Goal: Task Accomplishment & Management: Manage account settings

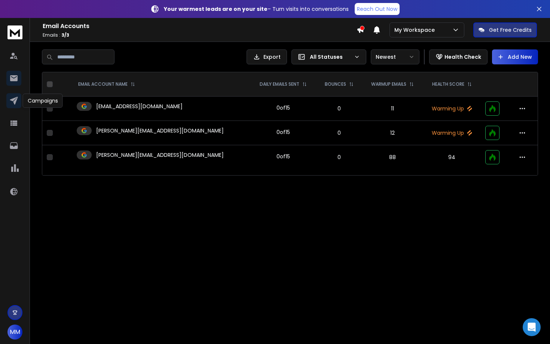
click at [15, 95] on link at bounding box center [13, 100] width 15 height 15
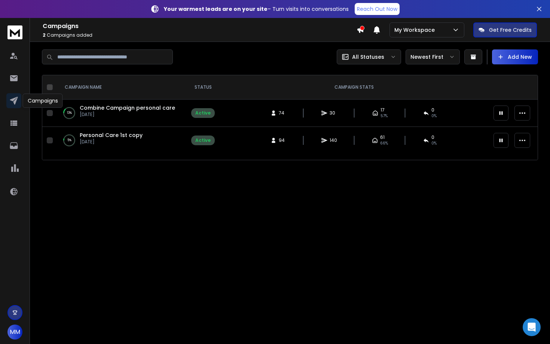
click at [143, 109] on span "Combine Campaign personal care" at bounding box center [127, 107] width 95 height 7
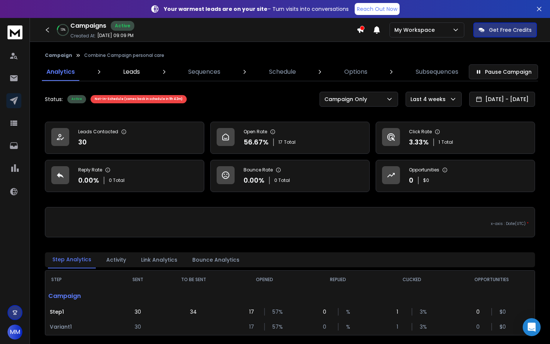
click at [126, 68] on p "Leads" at bounding box center [131, 71] width 17 height 9
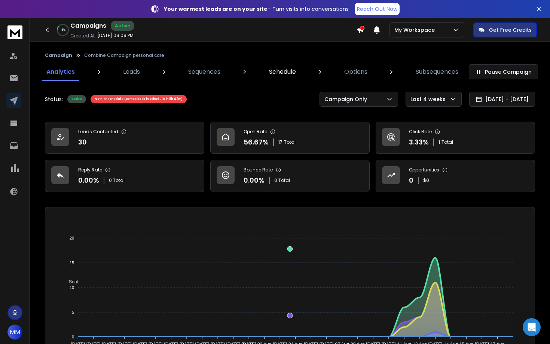
click at [276, 74] on p "Schedule" at bounding box center [282, 71] width 27 height 9
click at [129, 68] on p "Leads" at bounding box center [131, 71] width 17 height 9
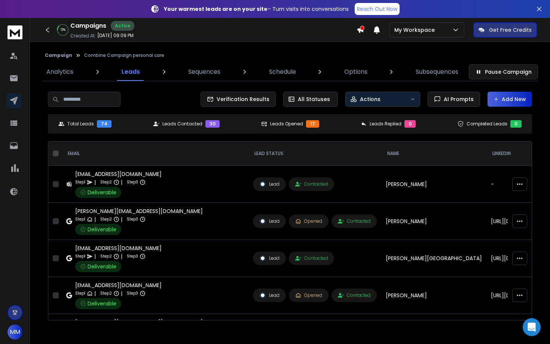
click at [372, 106] on button "Actions" at bounding box center [382, 99] width 75 height 15
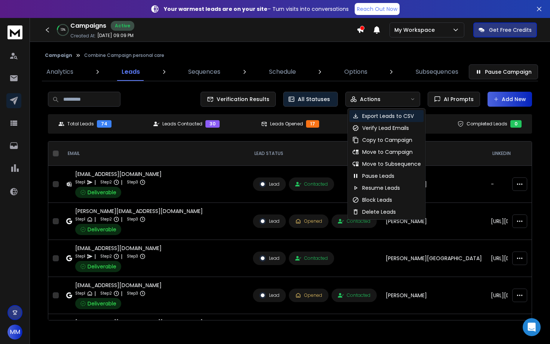
click at [329, 101] on p "All Statuses" at bounding box center [314, 98] width 32 height 7
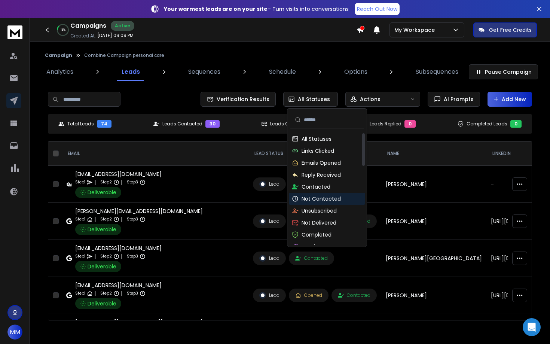
click at [310, 199] on p "Not Contacted" at bounding box center [321, 198] width 39 height 7
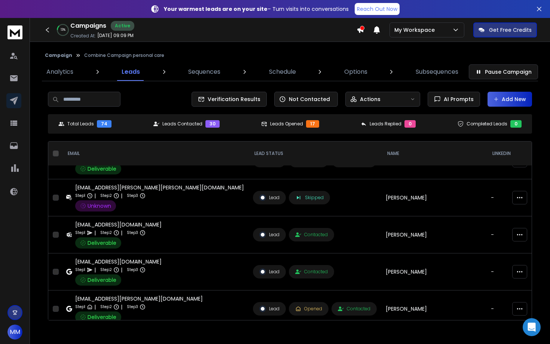
scroll to position [662, 0]
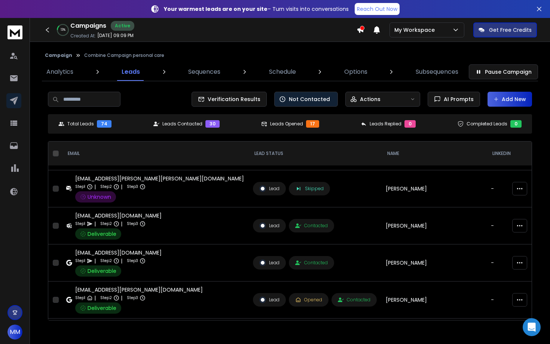
click at [304, 99] on p "Not Contacted" at bounding box center [309, 98] width 41 height 7
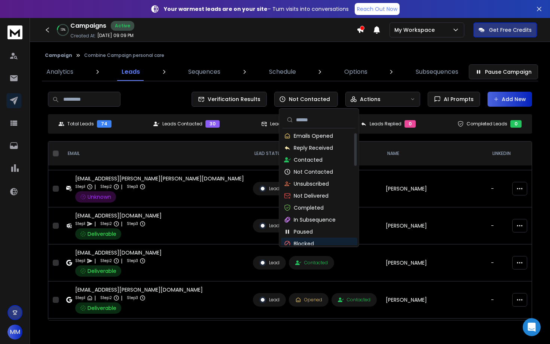
scroll to position [0, 0]
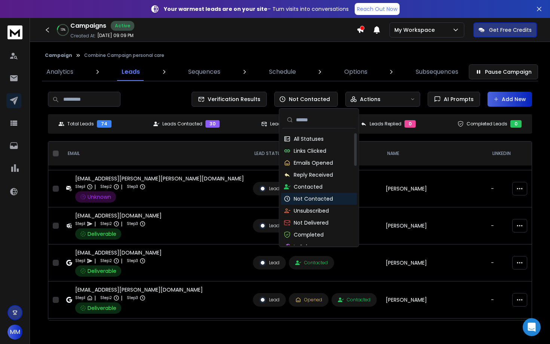
click at [302, 196] on p "Not Contacted" at bounding box center [313, 198] width 39 height 7
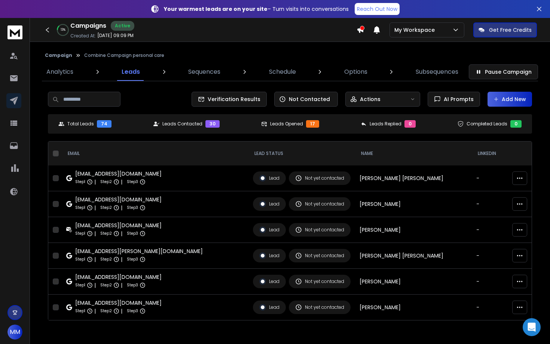
scroll to position [1100, 0]
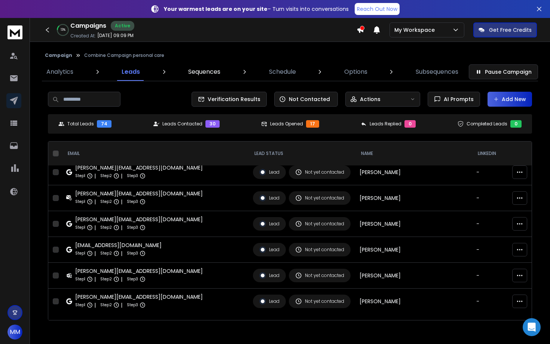
click at [202, 69] on p "Sequences" at bounding box center [204, 71] width 32 height 9
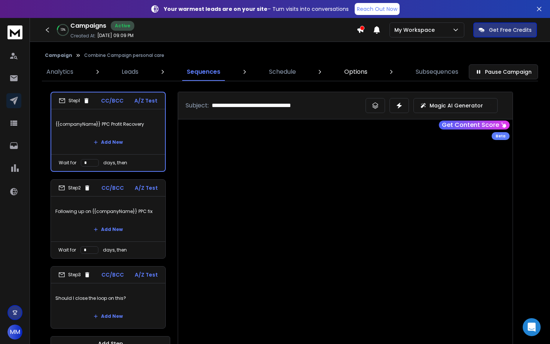
click at [348, 73] on p "Options" at bounding box center [355, 71] width 23 height 9
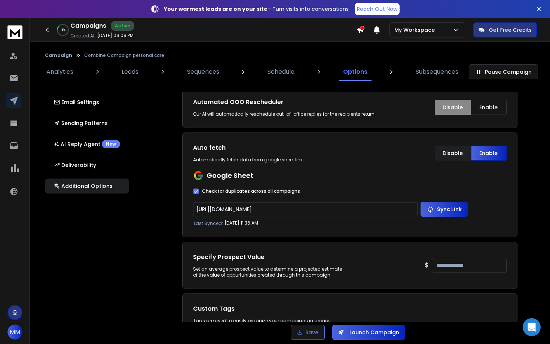
scroll to position [1261, 0]
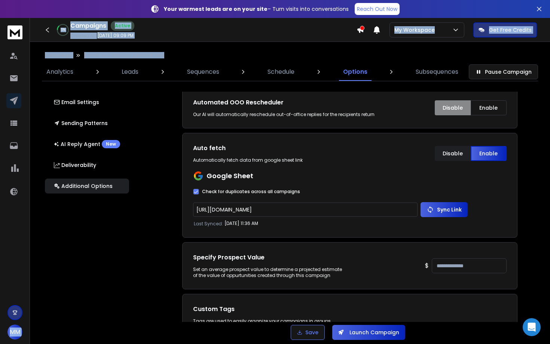
drag, startPoint x: 40, startPoint y: 55, endPoint x: 217, endPoint y: 58, distance: 177.8
click at [217, 58] on div "MM 13 % Campaigns Active Created At: Aug 10, 2025, 09:09 PM My Workspace Get Fr…" at bounding box center [275, 60] width 550 height 84
click at [186, 54] on div "Campaign Combine Campaign personal care" at bounding box center [290, 55] width 496 height 12
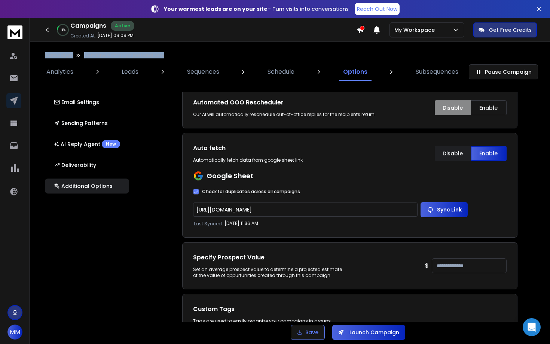
drag, startPoint x: 186, startPoint y: 54, endPoint x: 46, endPoint y: 55, distance: 140.0
click at [46, 55] on div "Campaign Combine Campaign personal care" at bounding box center [290, 55] width 496 height 12
click at [129, 47] on div "Campaign Combine Campaign personal care Analytics Leads Sequences Schedule Opti…" at bounding box center [290, 72] width 520 height 60
click at [61, 72] on p "Analytics" at bounding box center [59, 71] width 27 height 9
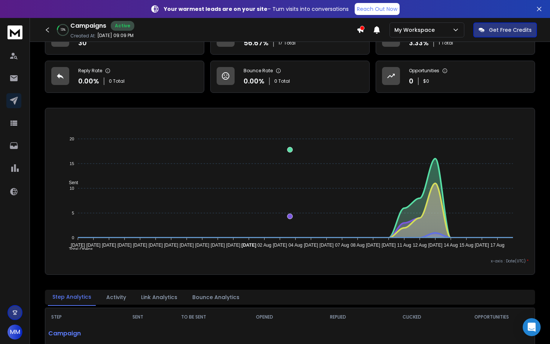
scroll to position [141, 0]
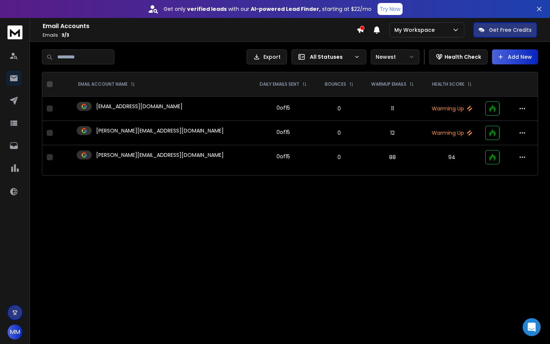
click at [125, 105] on p "[EMAIL_ADDRESS][DOMAIN_NAME]" at bounding box center [139, 106] width 86 height 7
